Goal: Task Accomplishment & Management: Manage account settings

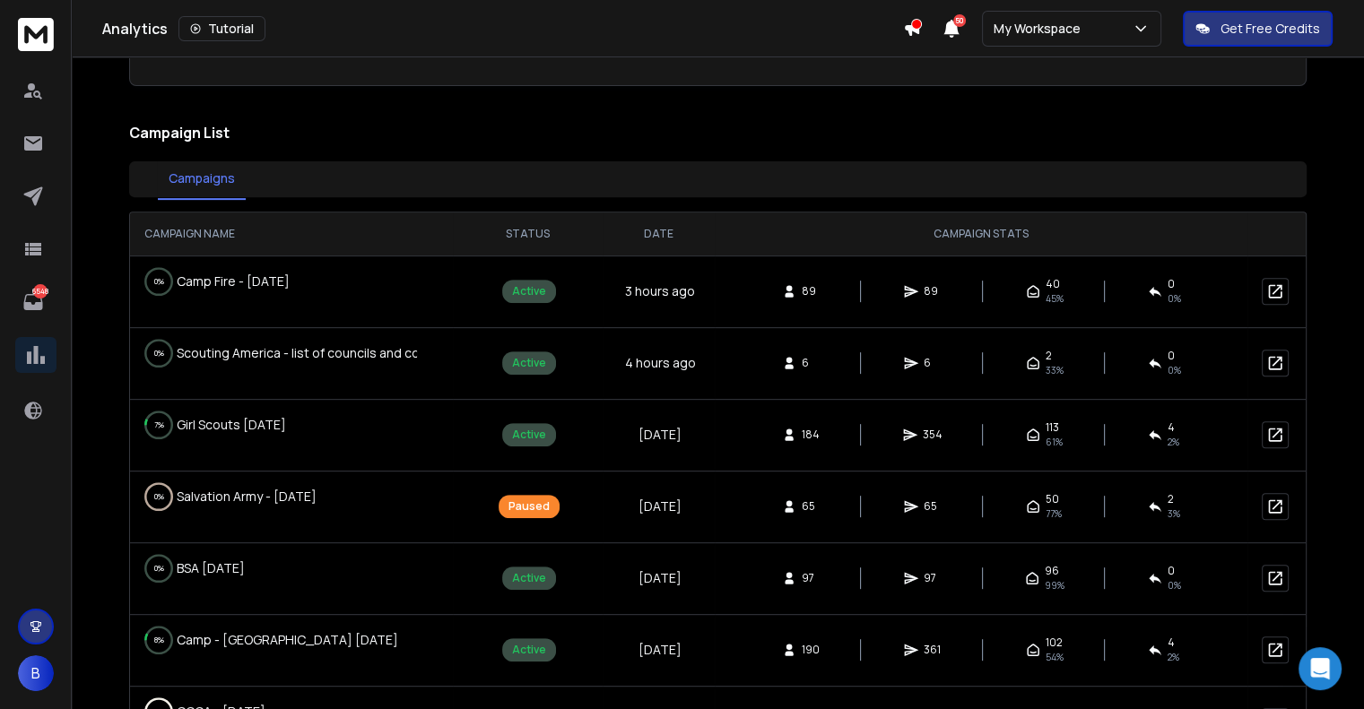
scroll to position [669, 0]
click at [38, 346] on icon at bounding box center [35, 355] width 27 height 27
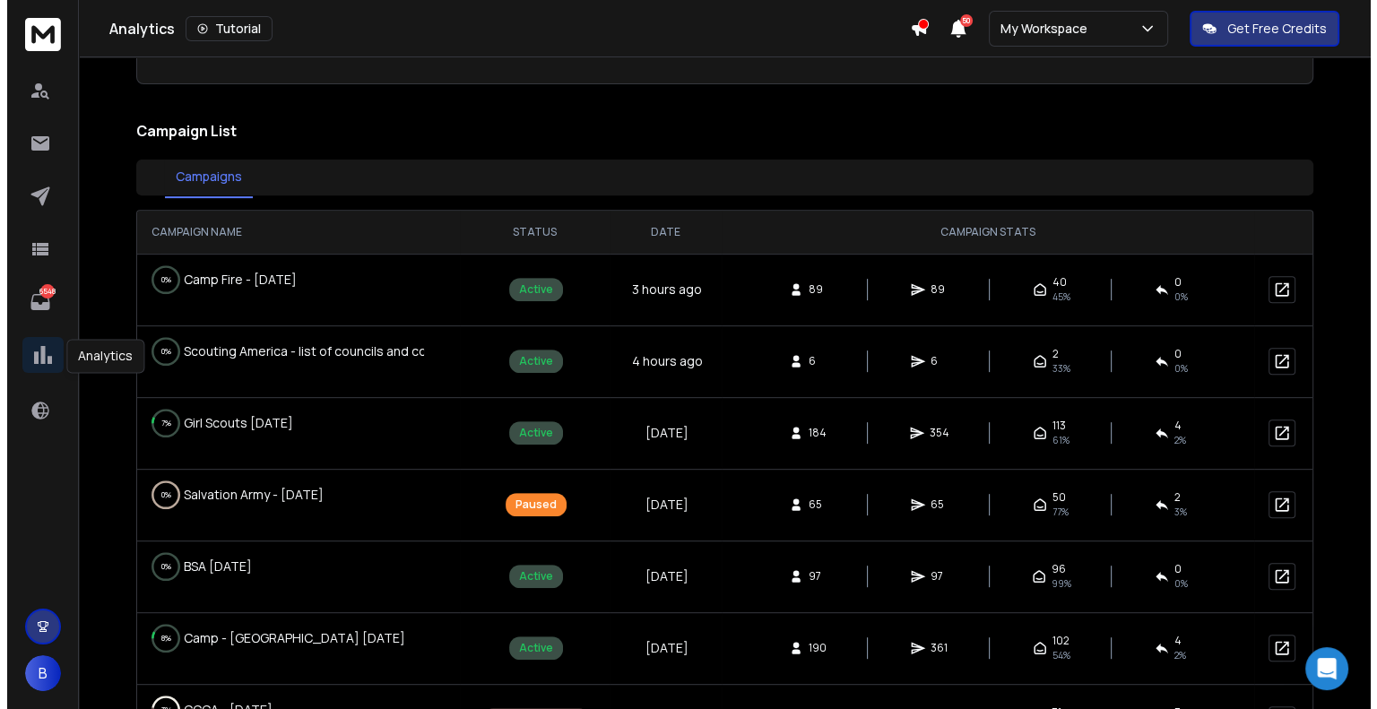
scroll to position [0, 0]
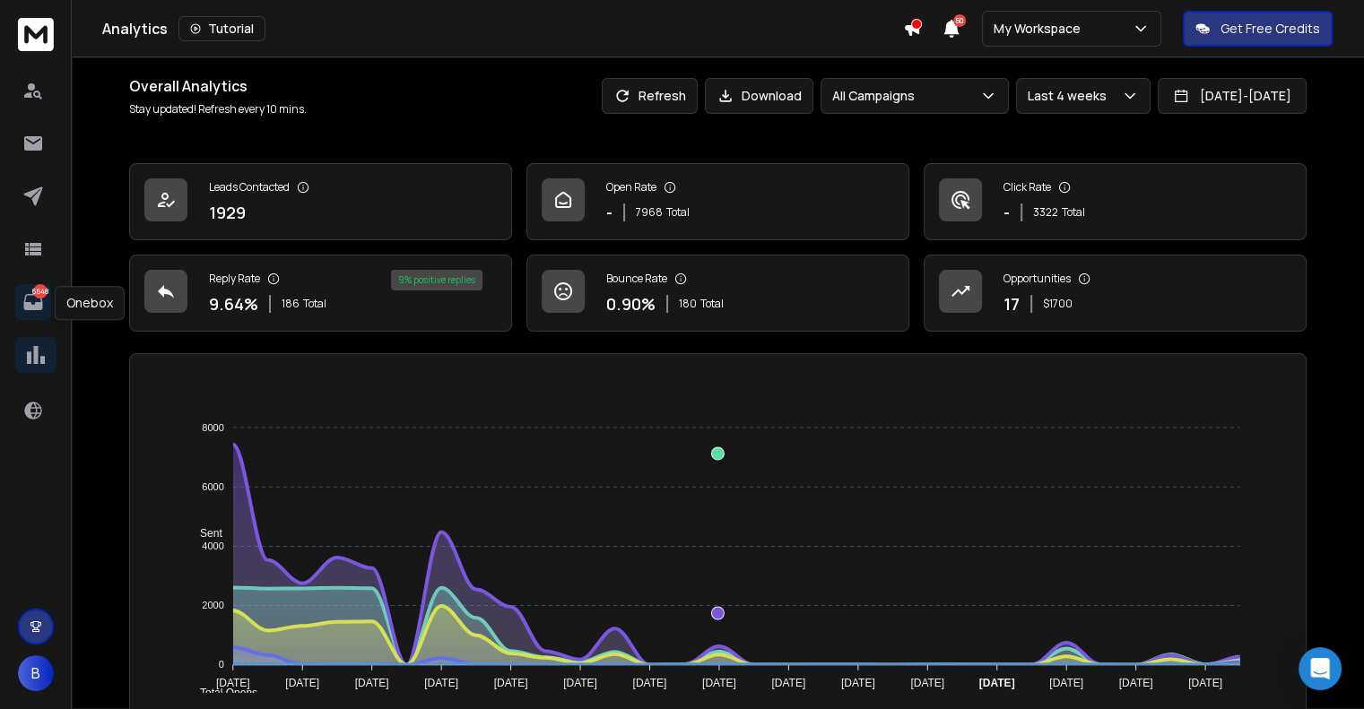
click at [39, 308] on icon at bounding box center [32, 302] width 19 height 16
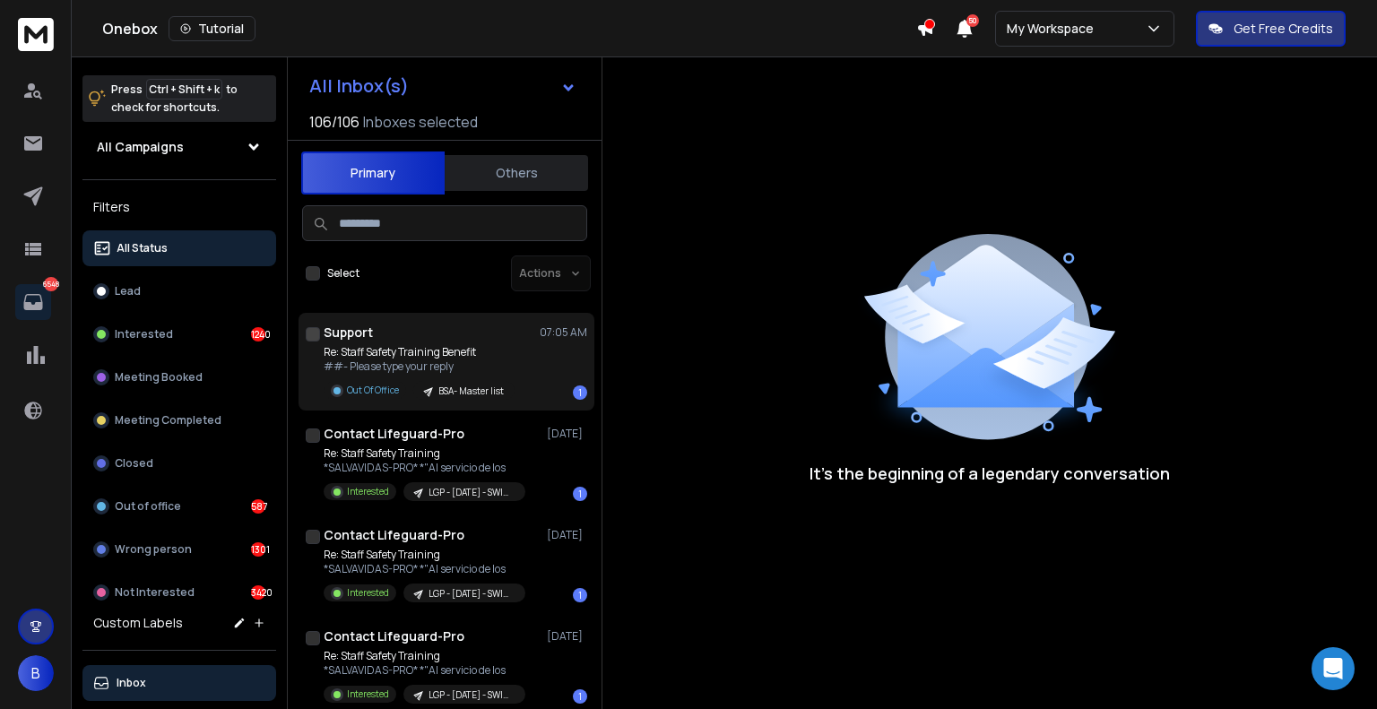
click at [524, 347] on div "Re: Staff Safety Training Benefit ##- Please type your reply Out Of Office BSA-…" at bounding box center [456, 372] width 264 height 55
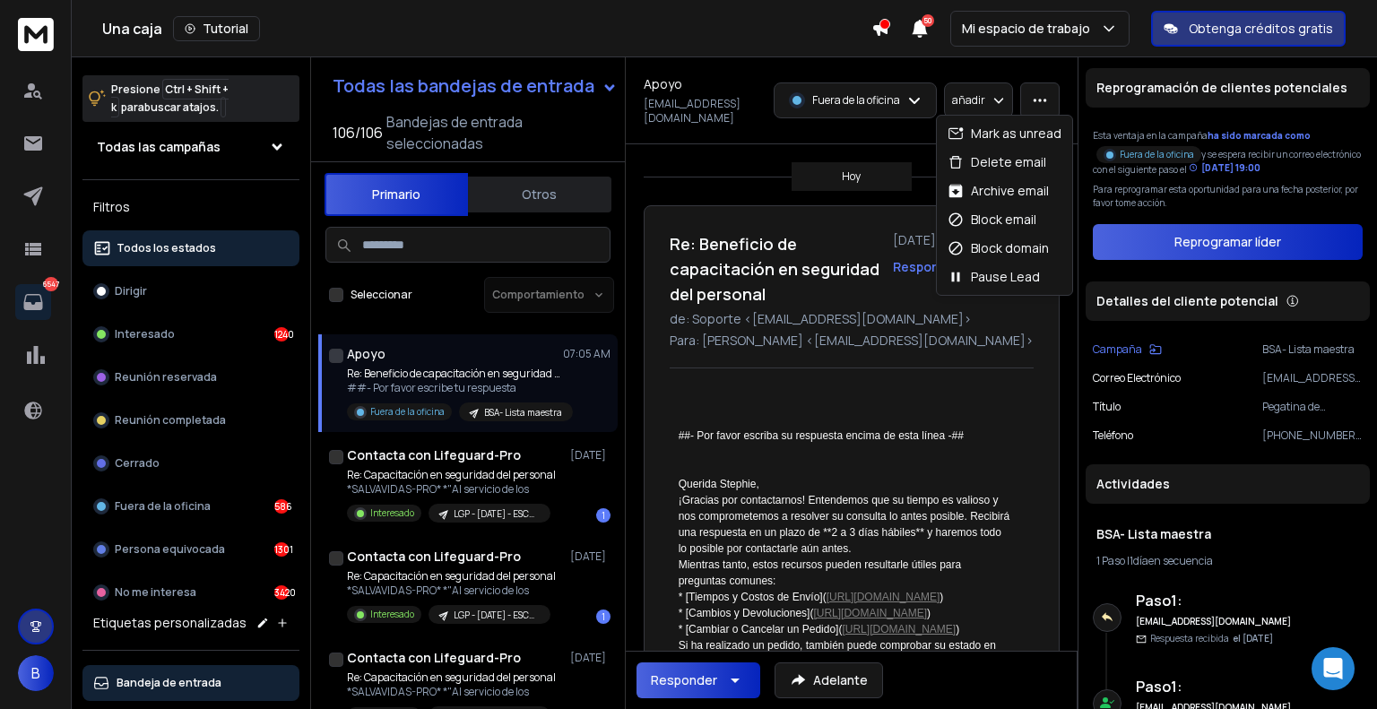
click at [1058, 108] on button "button" at bounding box center [1039, 100] width 39 height 36
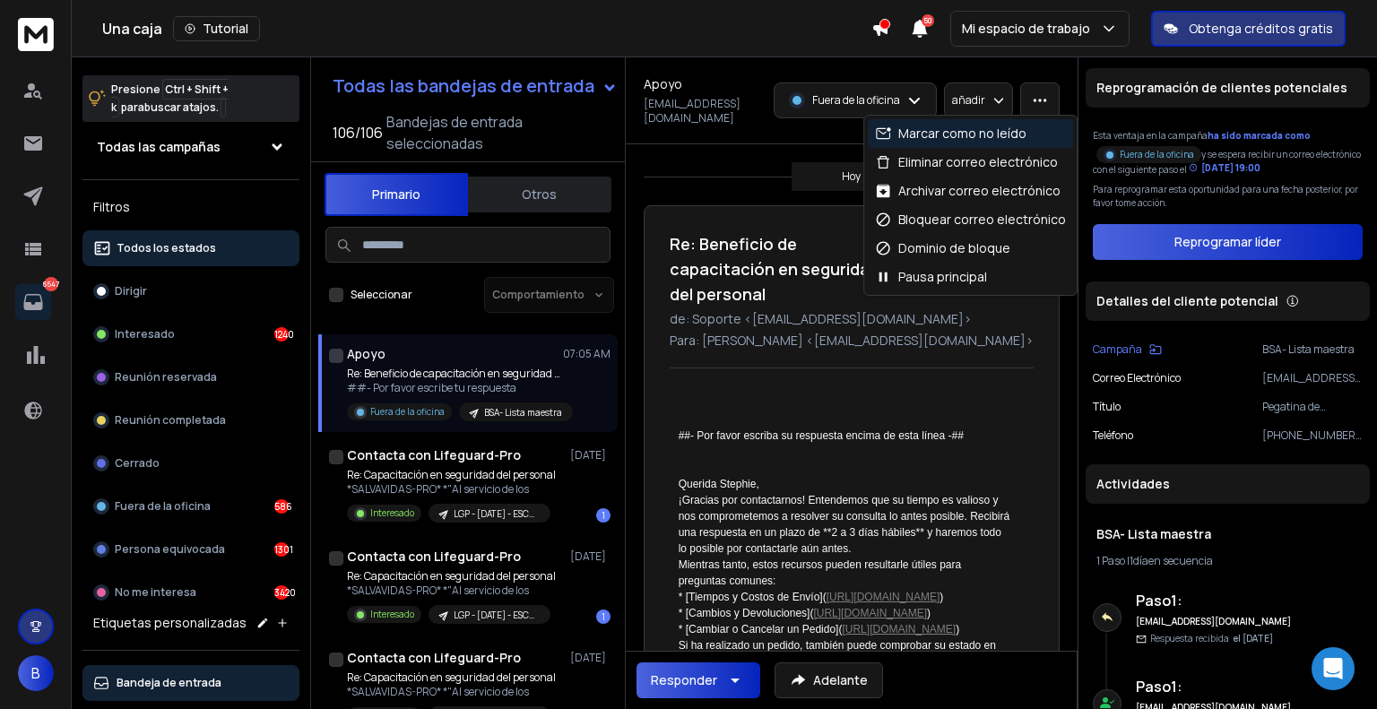
click at [1027, 130] on div "Marcar como no leído" at bounding box center [970, 133] width 205 height 29
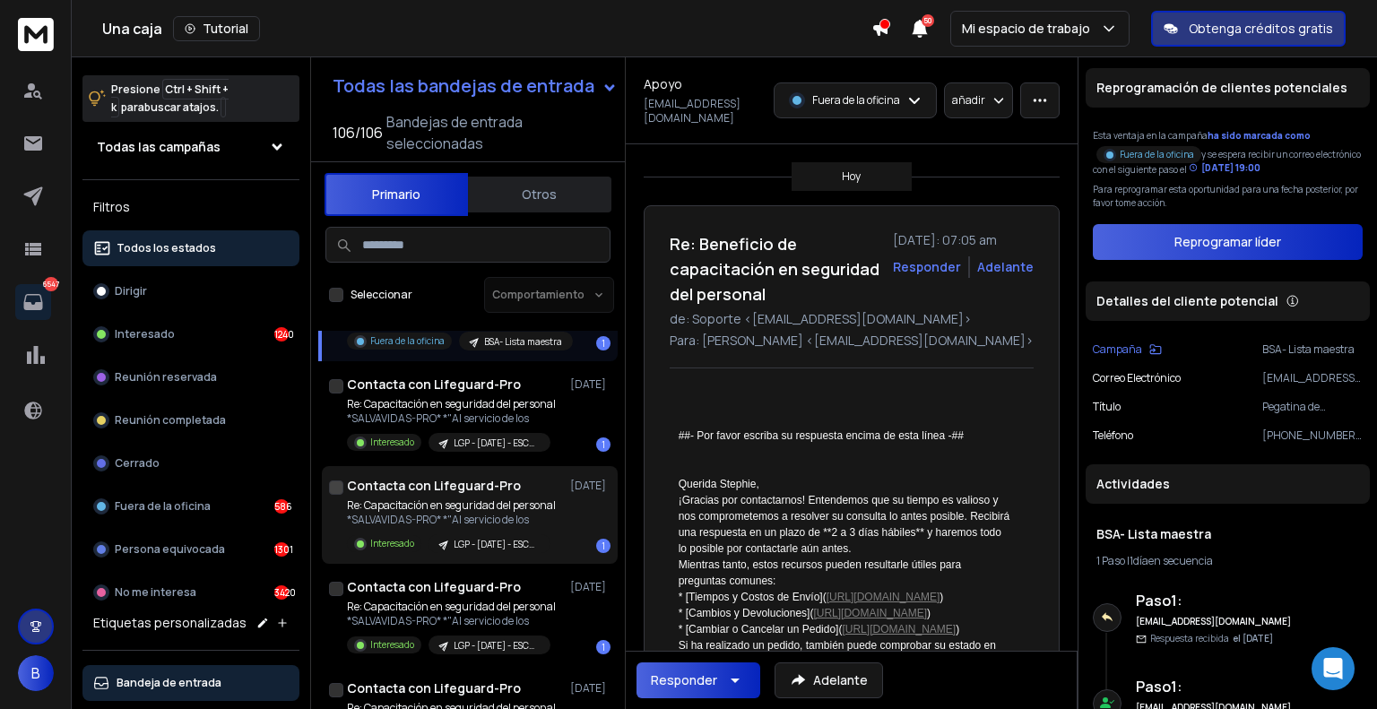
scroll to position [72, 0]
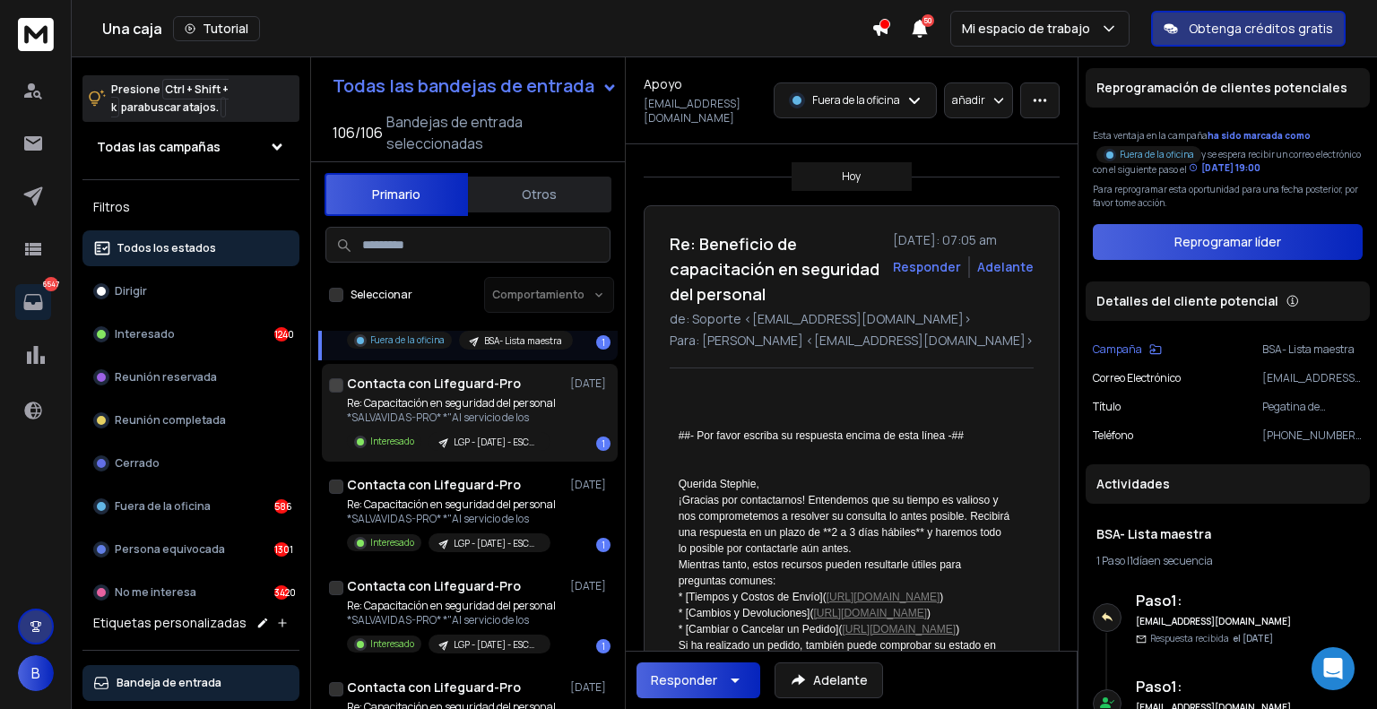
click at [563, 392] on div "Contacta con Lifeguard-Pro 07 de octubre" at bounding box center [479, 384] width 264 height 18
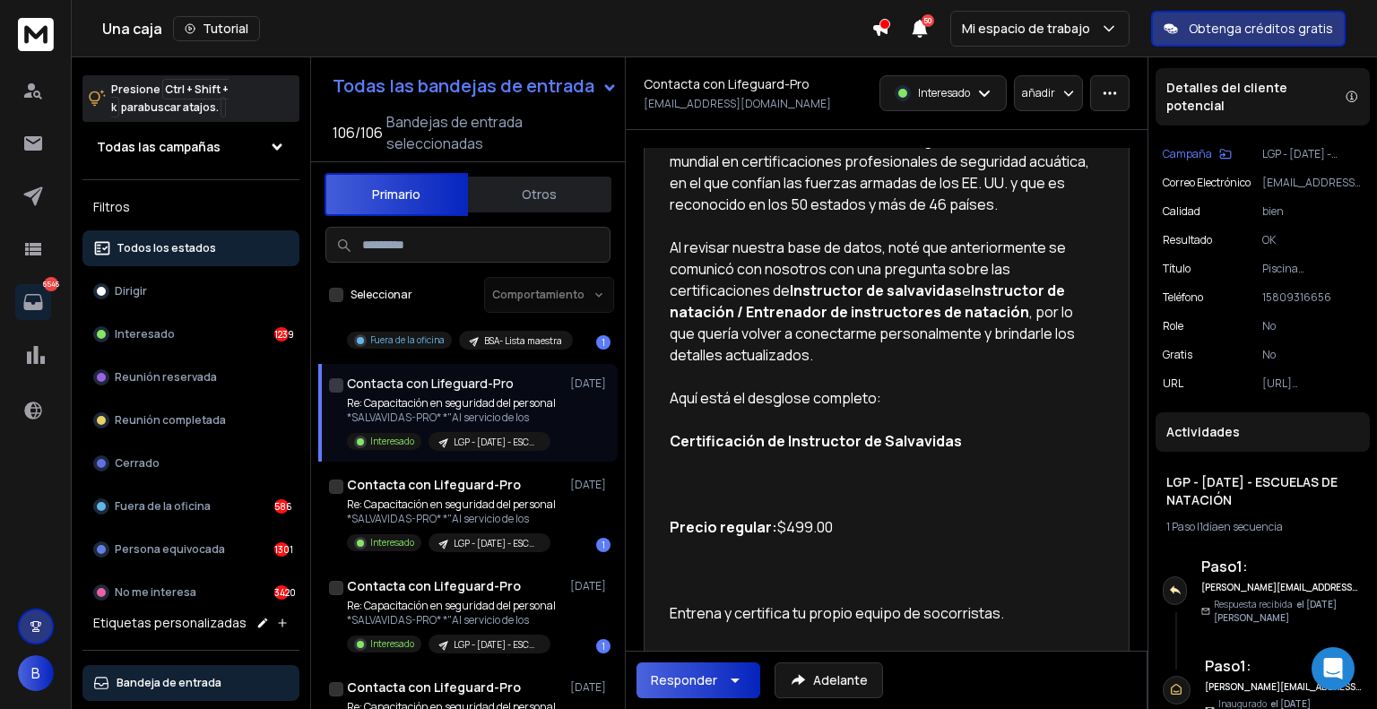
scroll to position [0, 0]
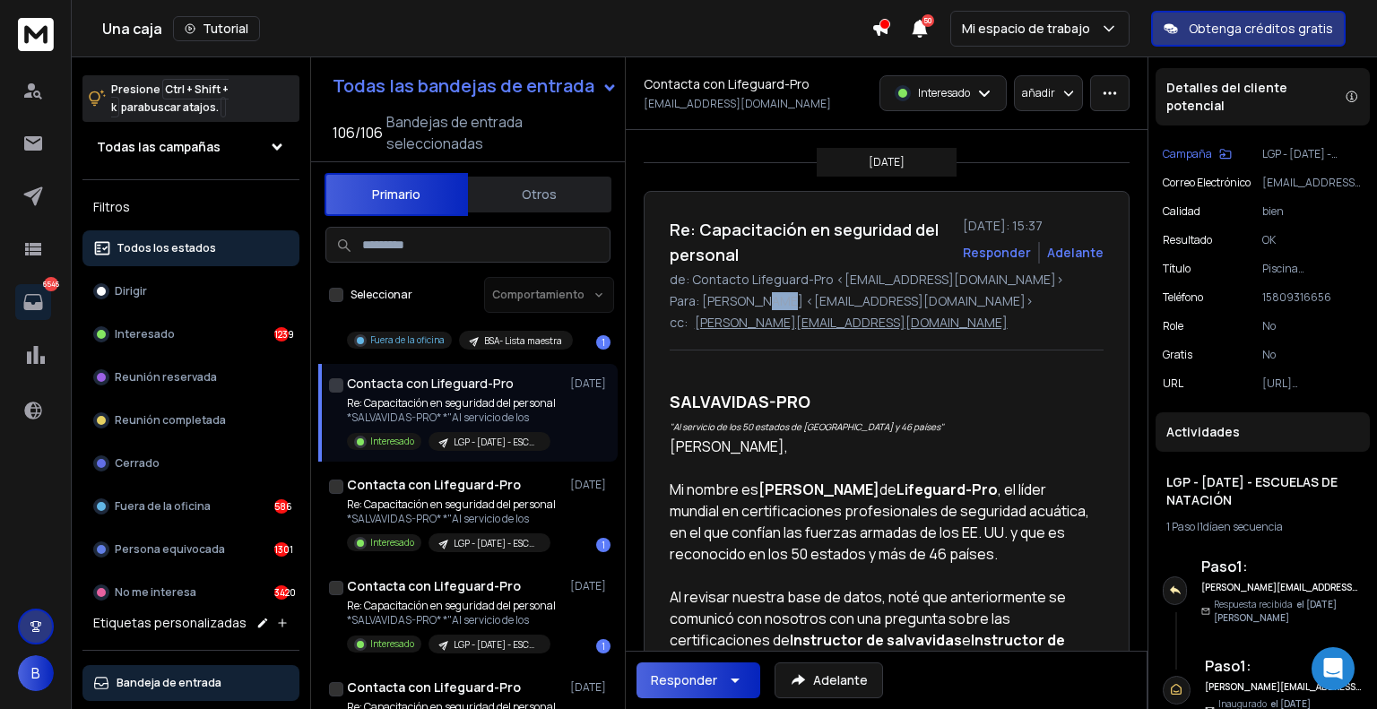
drag, startPoint x: 779, startPoint y: 300, endPoint x: 764, endPoint y: 301, distance: 15.3
click at [764, 301] on font "Ryan Brewer <rbrewer@durant.org>" at bounding box center [868, 300] width 332 height 17
drag, startPoint x: 786, startPoint y: 298, endPoint x: 904, endPoint y: 295, distance: 117.5
click at [904, 295] on font "Ryan Brewer <rbrewer@durant.org>" at bounding box center [868, 300] width 332 height 17
copy font "rbrewer@durant.org"
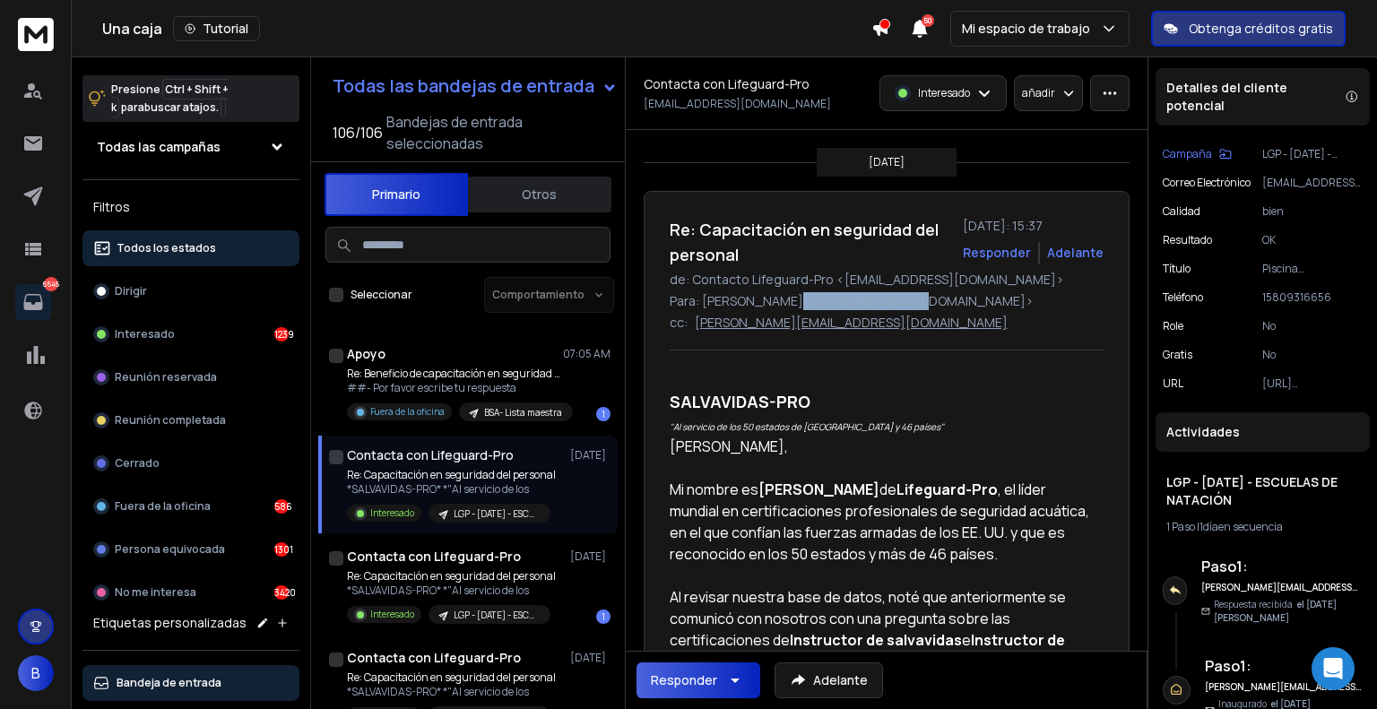
click at [174, 246] on font "Todos los estados" at bounding box center [167, 247] width 100 height 15
click at [594, 513] on div "Re: Capacitación en seguridad del personal *SALVAVIDAS-PRO* *"Al servicio de lo…" at bounding box center [479, 495] width 264 height 55
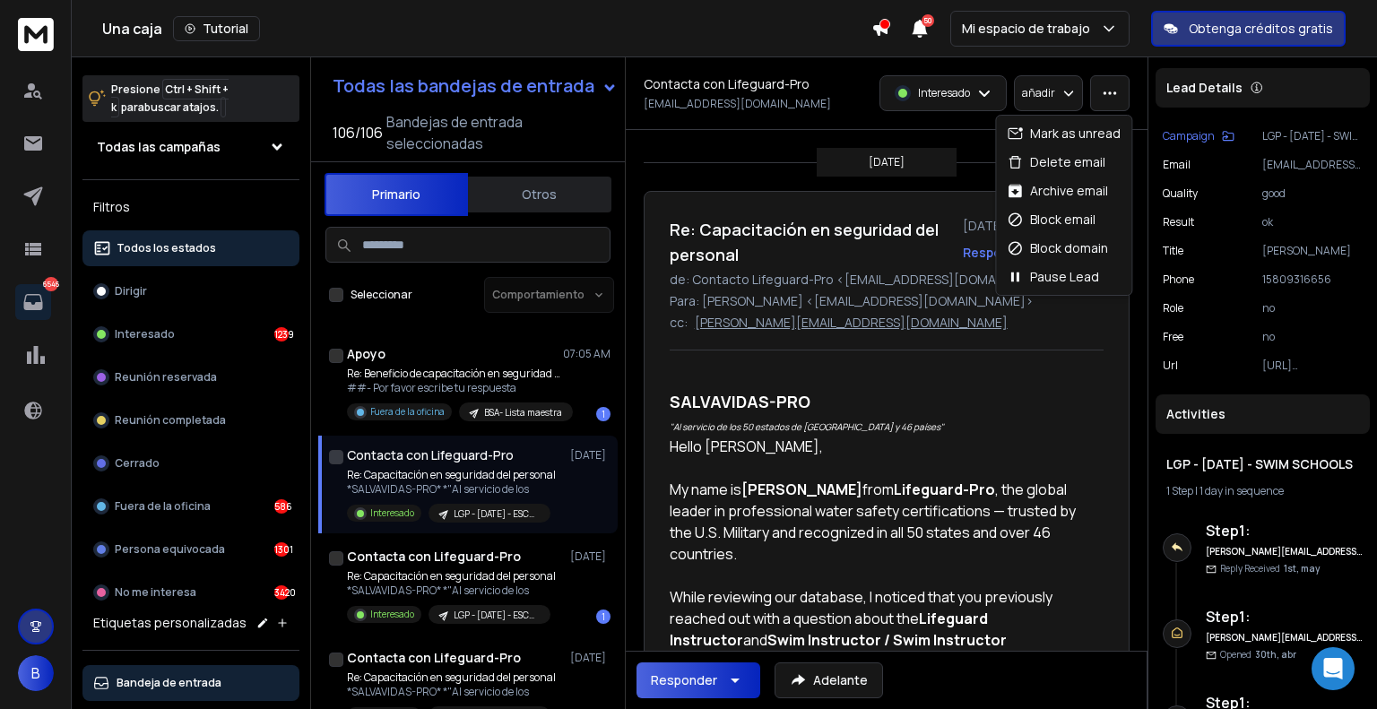
click at [1123, 98] on button "button" at bounding box center [1109, 93] width 39 height 36
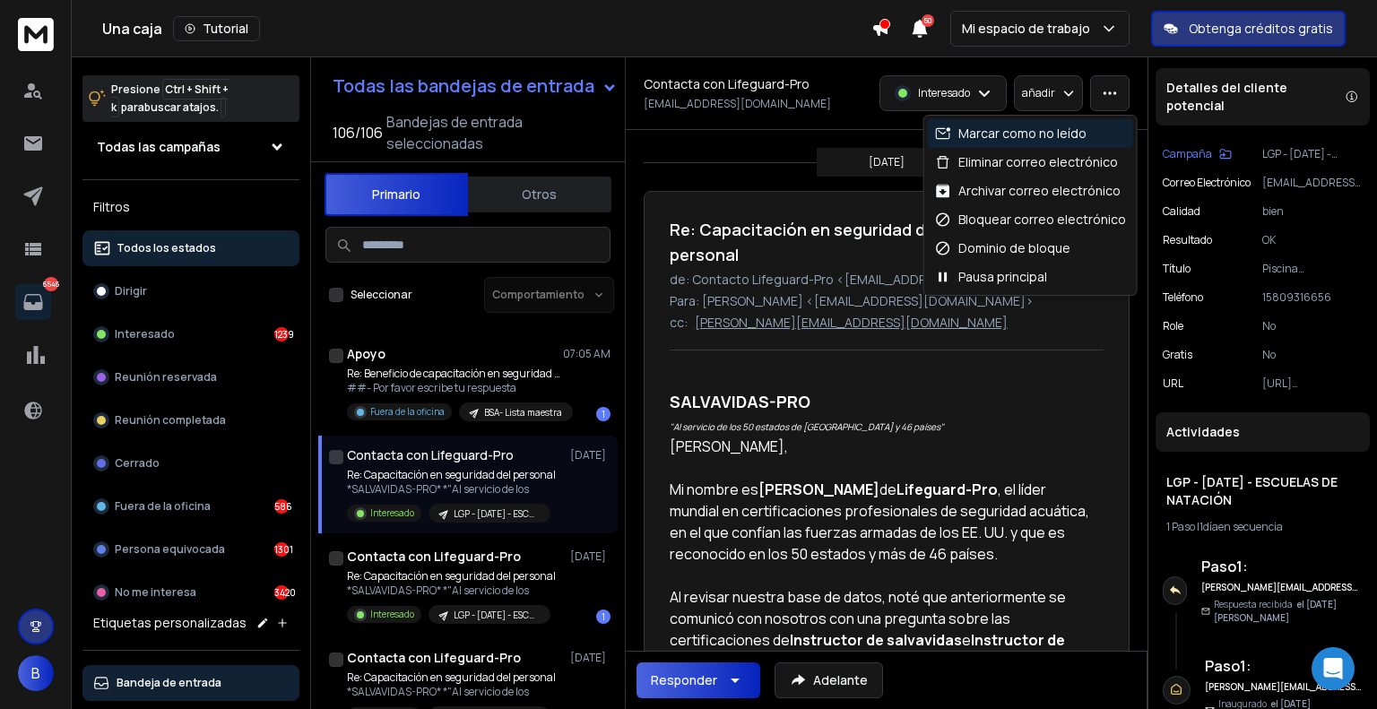
click at [1083, 139] on div "Marcar como no leído" at bounding box center [1030, 133] width 205 height 29
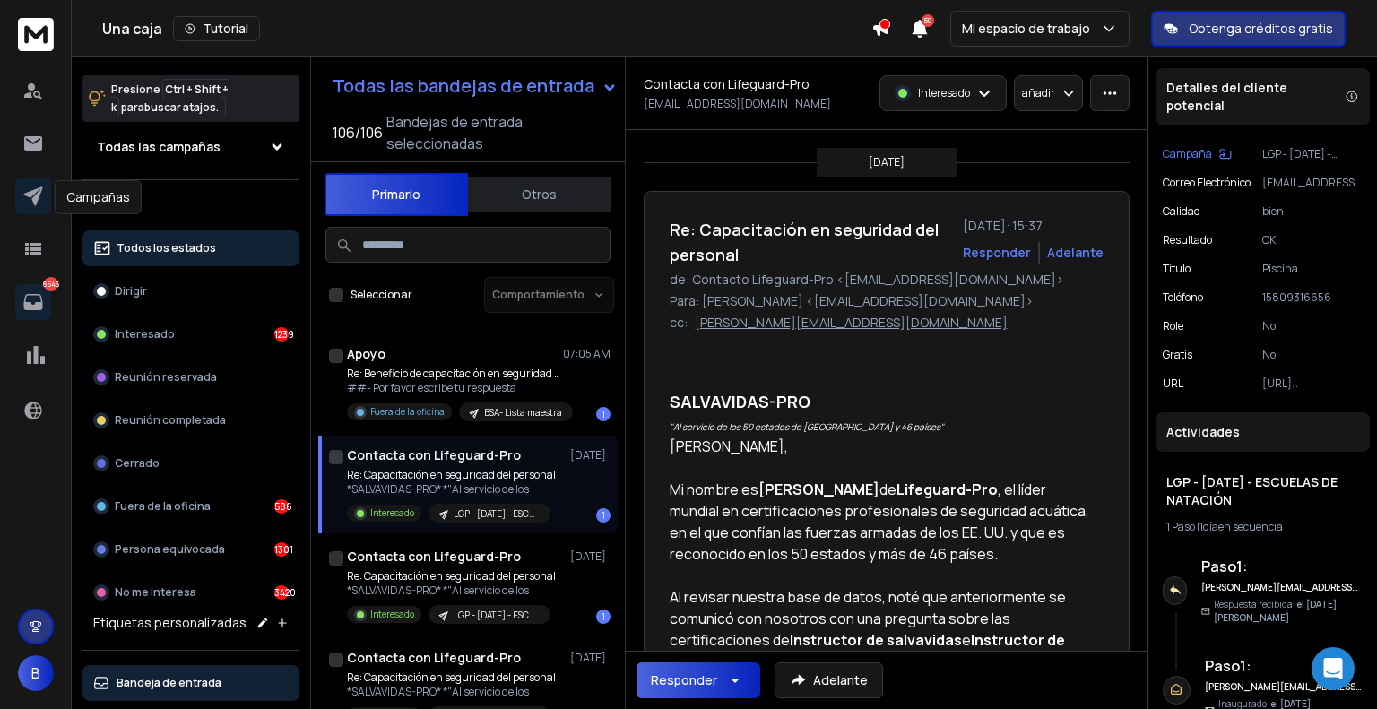
click at [30, 204] on icon at bounding box center [33, 197] width 22 height 22
